Goal: Navigation & Orientation: Find specific page/section

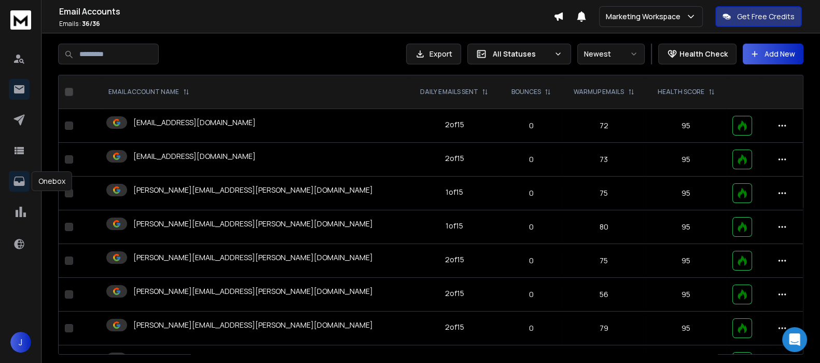
click at [15, 177] on icon at bounding box center [18, 180] width 11 height 9
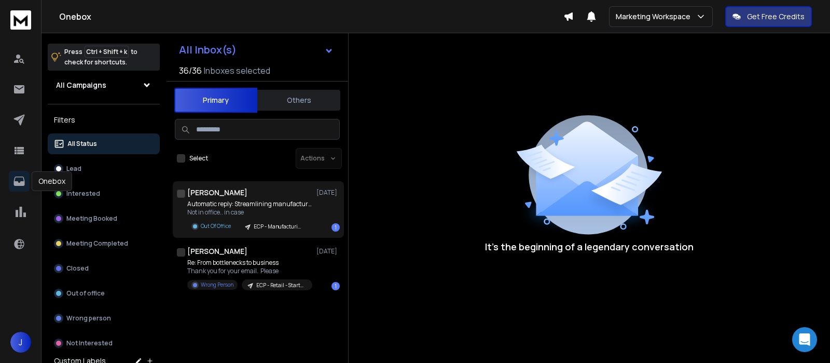
click at [243, 209] on p "Not in office.. in case" at bounding box center [249, 212] width 125 height 8
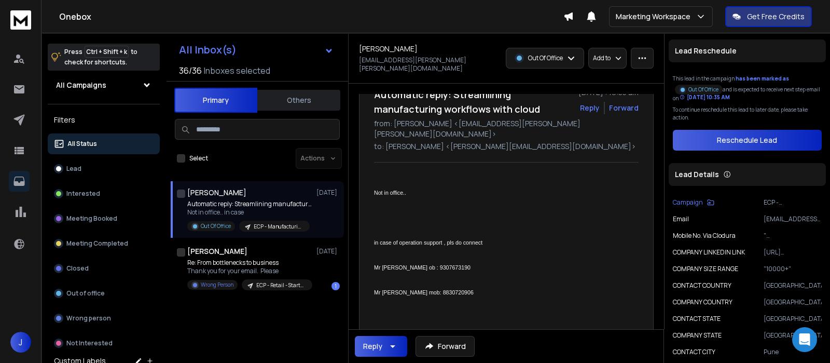
scroll to position [170, 0]
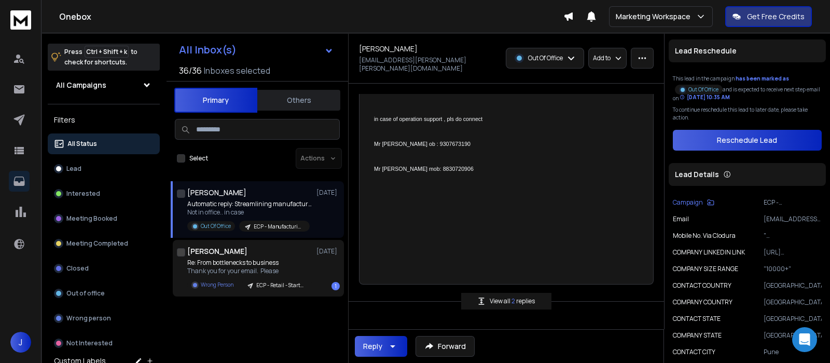
click at [249, 250] on div "[PERSON_NAME] [DATE]" at bounding box center [263, 251] width 153 height 10
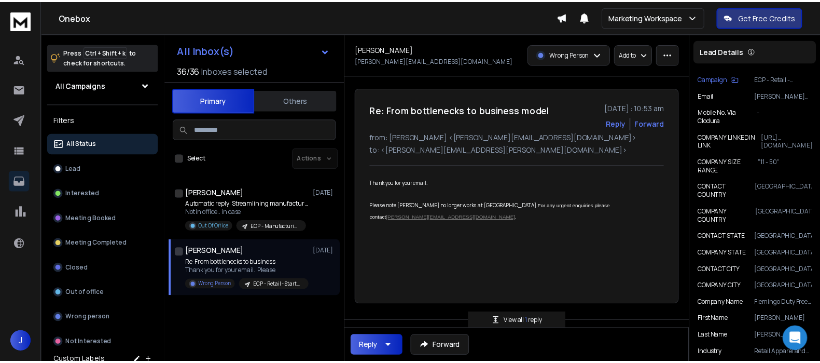
scroll to position [23, 0]
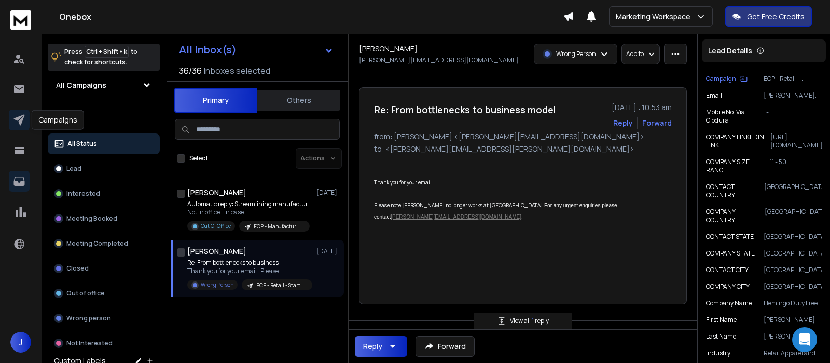
click at [20, 125] on icon at bounding box center [18, 119] width 11 height 11
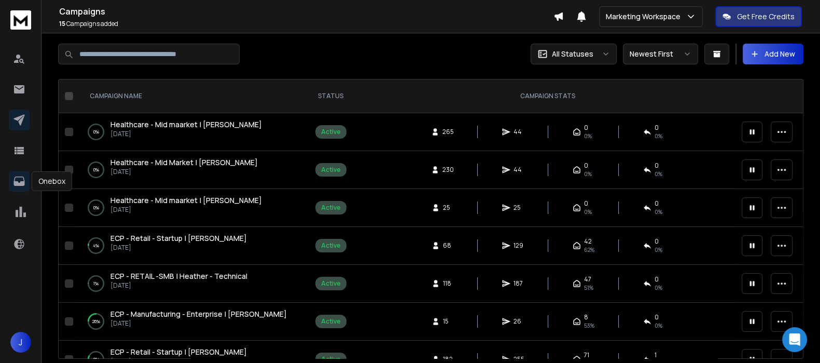
click at [19, 182] on icon at bounding box center [19, 181] width 12 height 12
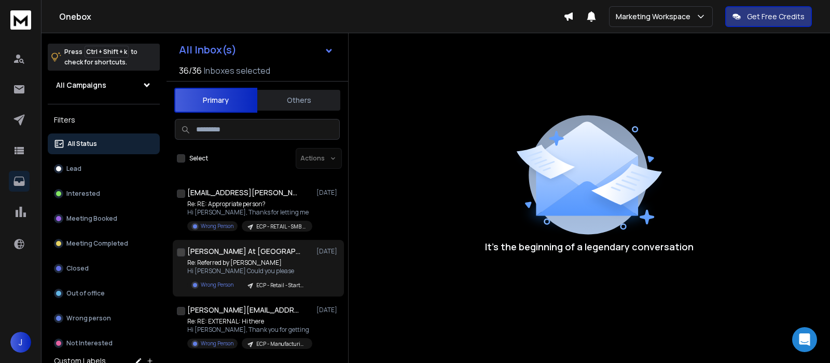
click at [279, 267] on p "Hi [PERSON_NAME] Could you please" at bounding box center [249, 271] width 125 height 8
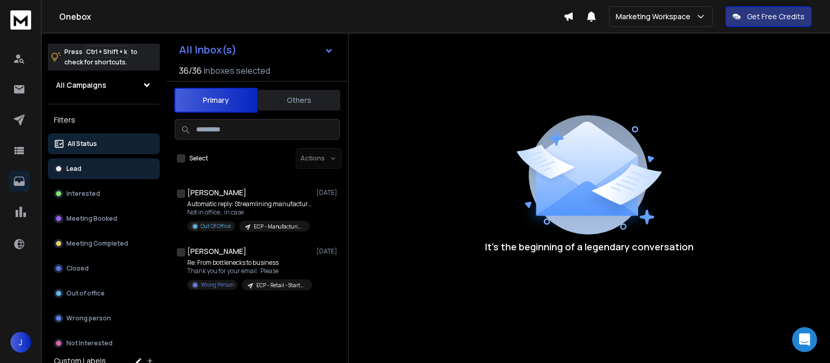
click at [103, 164] on button "Lead" at bounding box center [104, 168] width 112 height 21
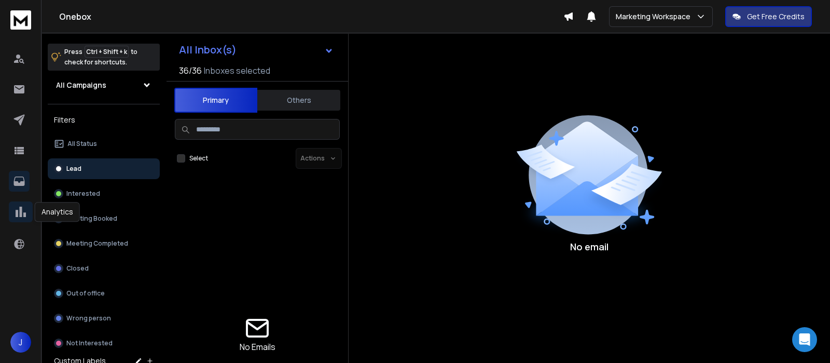
click at [24, 204] on icon at bounding box center [21, 212] width 16 height 16
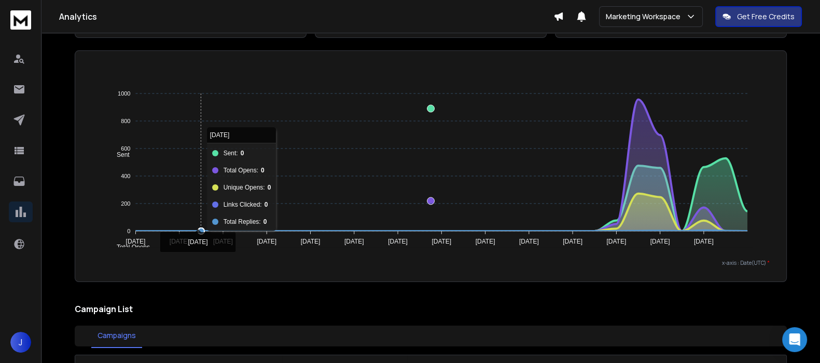
scroll to position [156, 0]
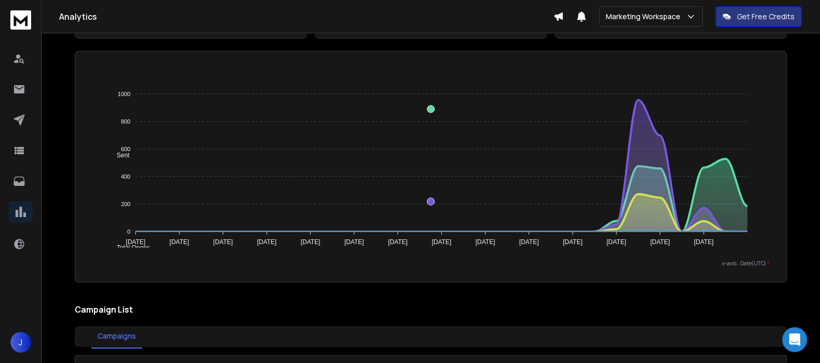
scroll to position [158, 0]
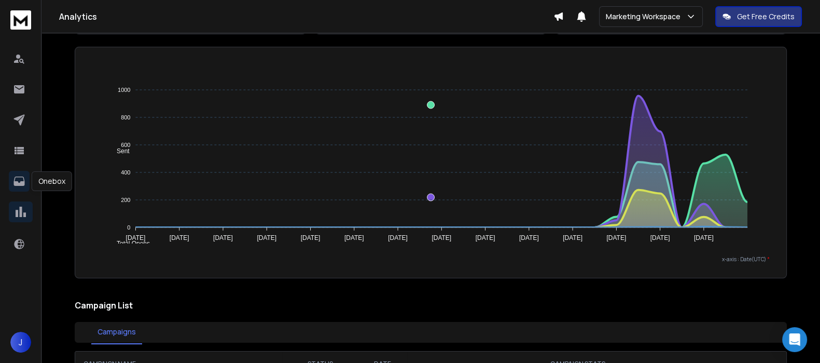
click at [21, 172] on link at bounding box center [19, 181] width 21 height 21
